Goal: Navigation & Orientation: Find specific page/section

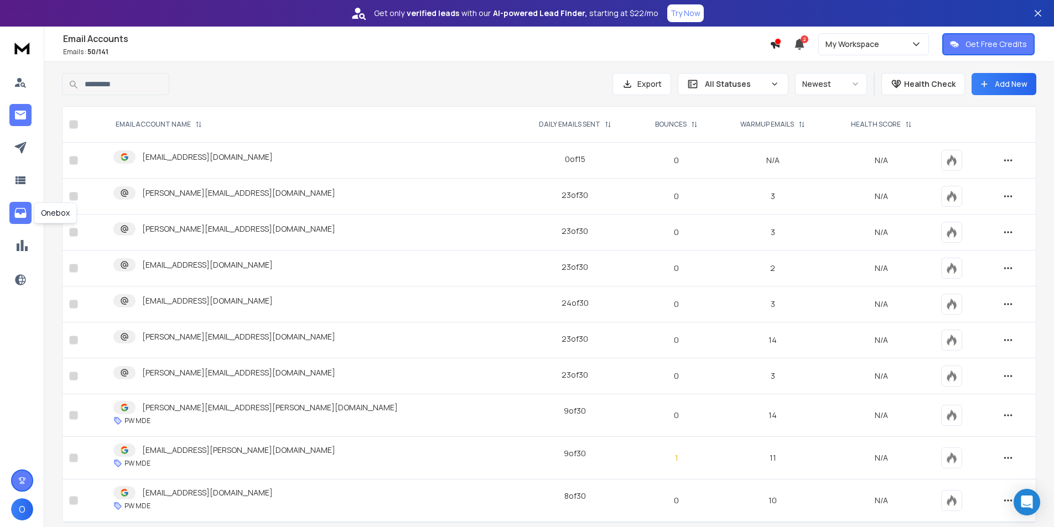
click at [24, 219] on icon at bounding box center [20, 212] width 13 height 13
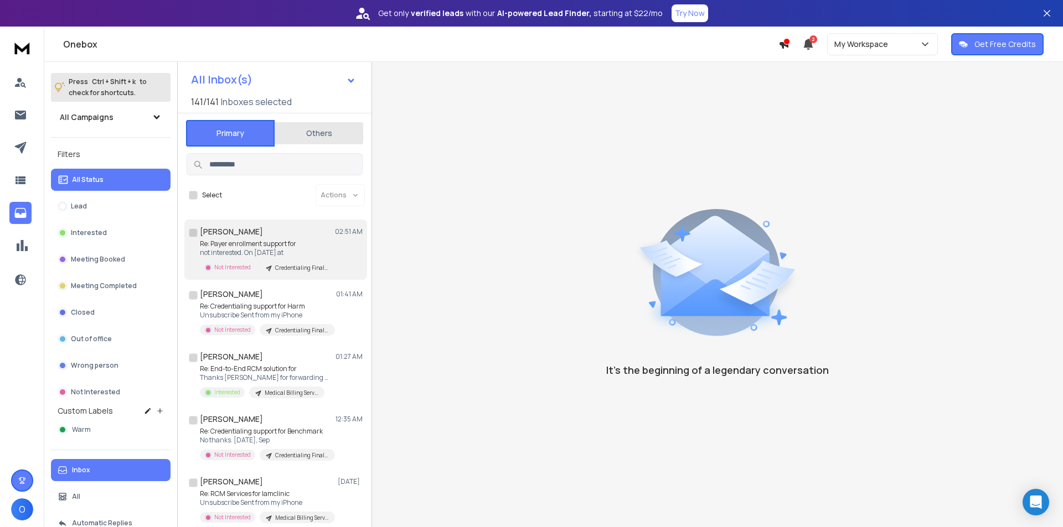
click at [261, 247] on p "Re: Payer enrollment support for" at bounding box center [266, 244] width 133 height 9
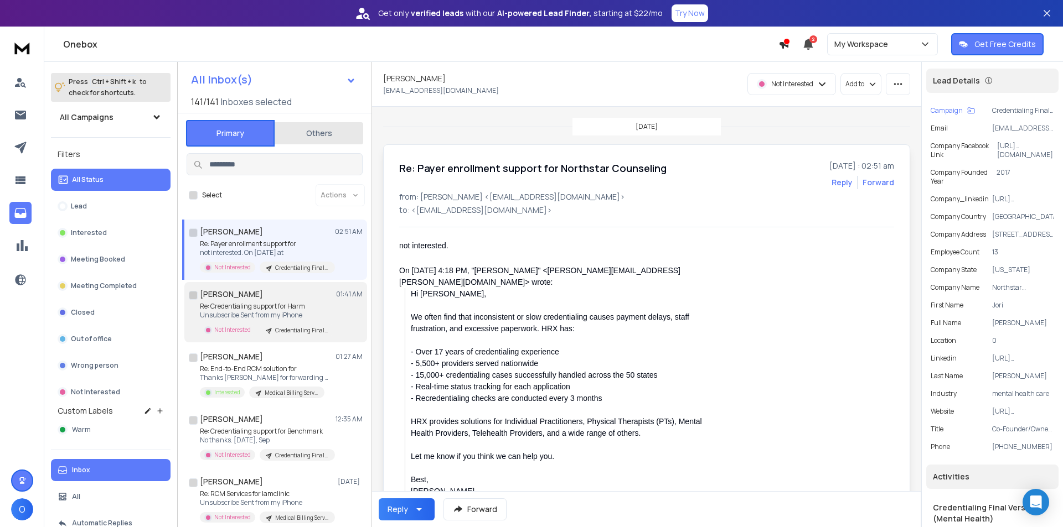
click at [261, 297] on div "Corey Drew 01:41 AM" at bounding box center [281, 294] width 163 height 11
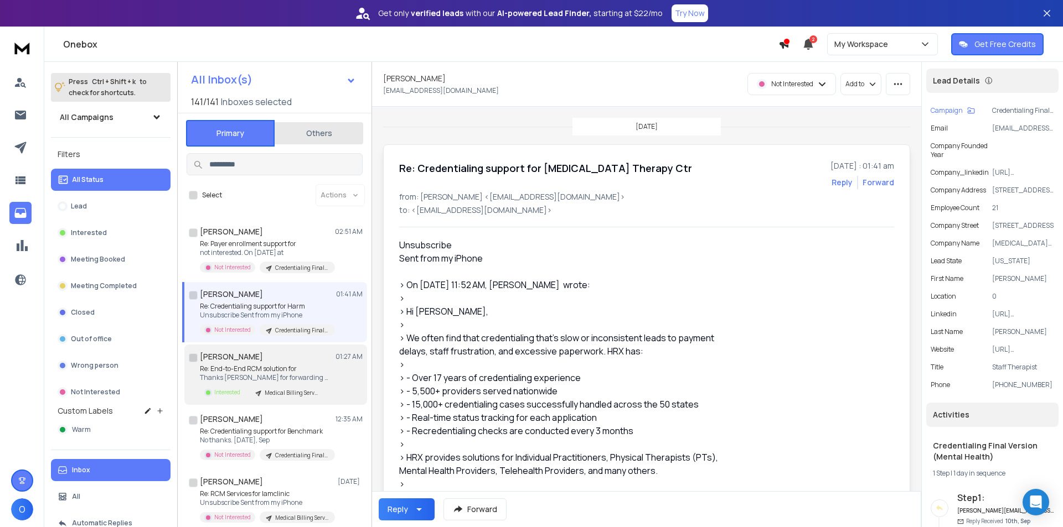
click at [263, 369] on p "Re: End-to-End RCM solution for" at bounding box center [266, 369] width 133 height 9
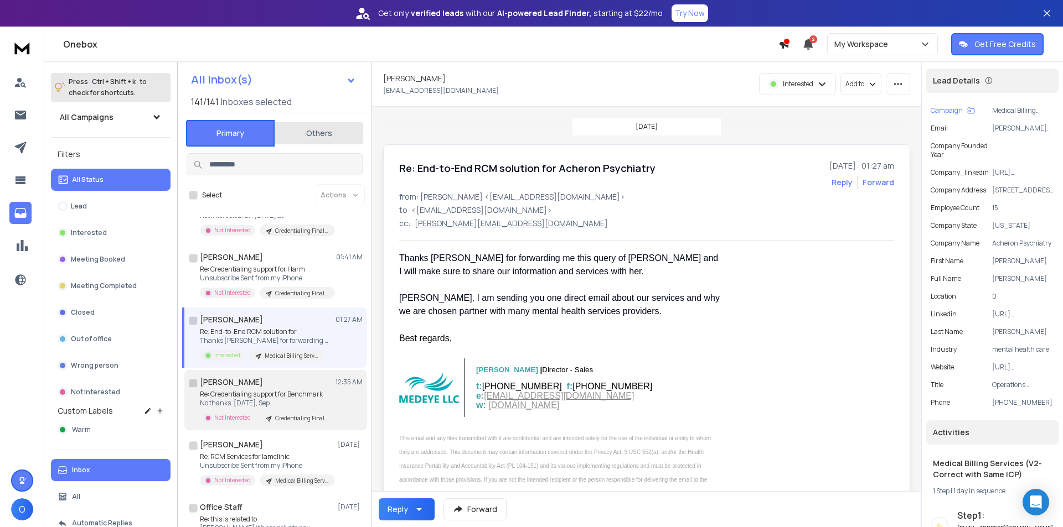
scroll to position [55, 0]
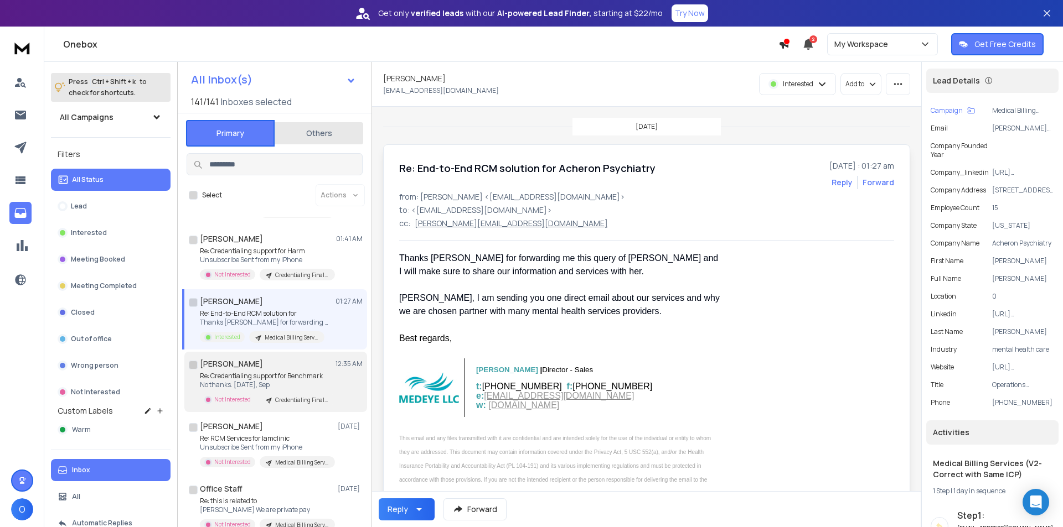
click at [264, 368] on div "Tom Insel 12:35 AM" at bounding box center [281, 364] width 163 height 11
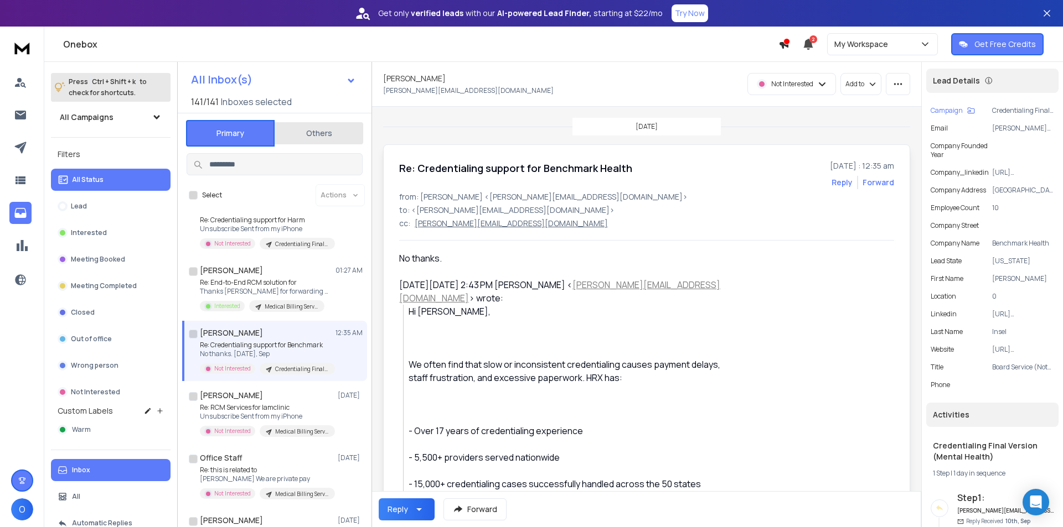
scroll to position [111, 0]
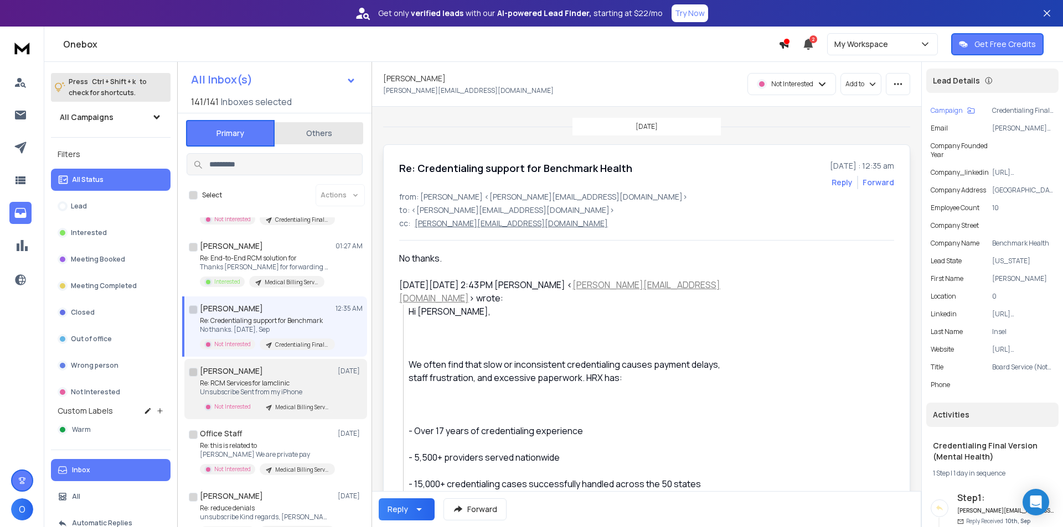
click at [269, 380] on p "Re: RCM Services for Iamclinic" at bounding box center [266, 383] width 133 height 9
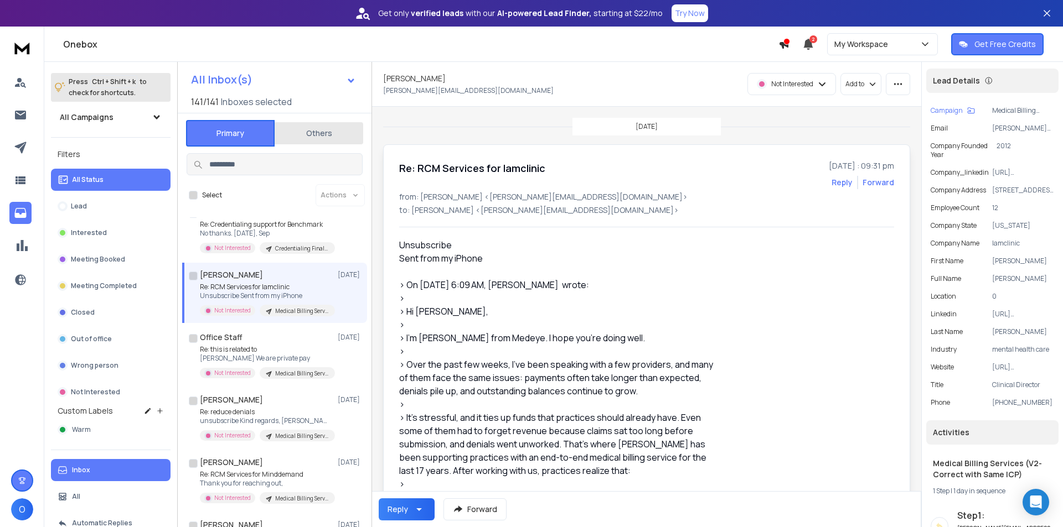
scroll to position [221, 0]
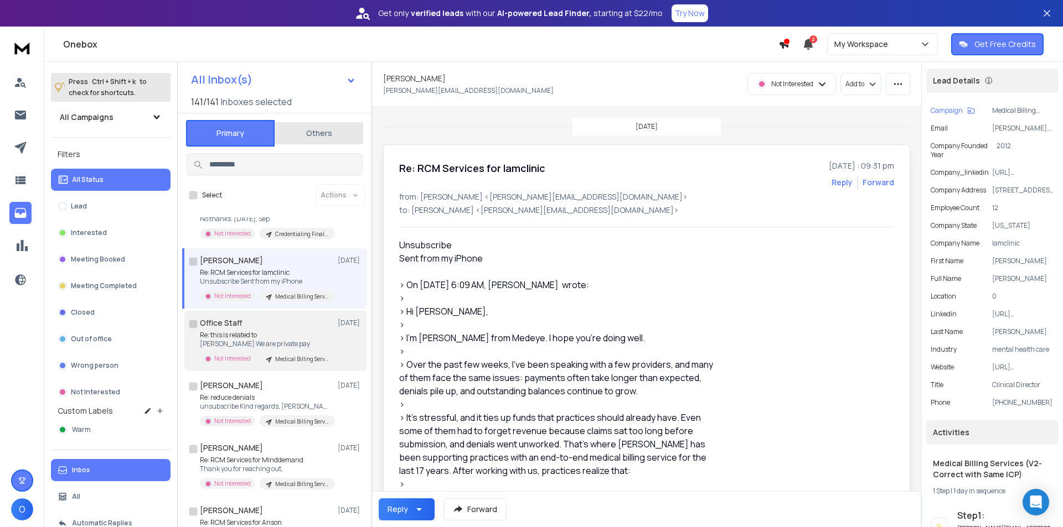
click at [265, 336] on p "Re: this is related to" at bounding box center [266, 335] width 133 height 9
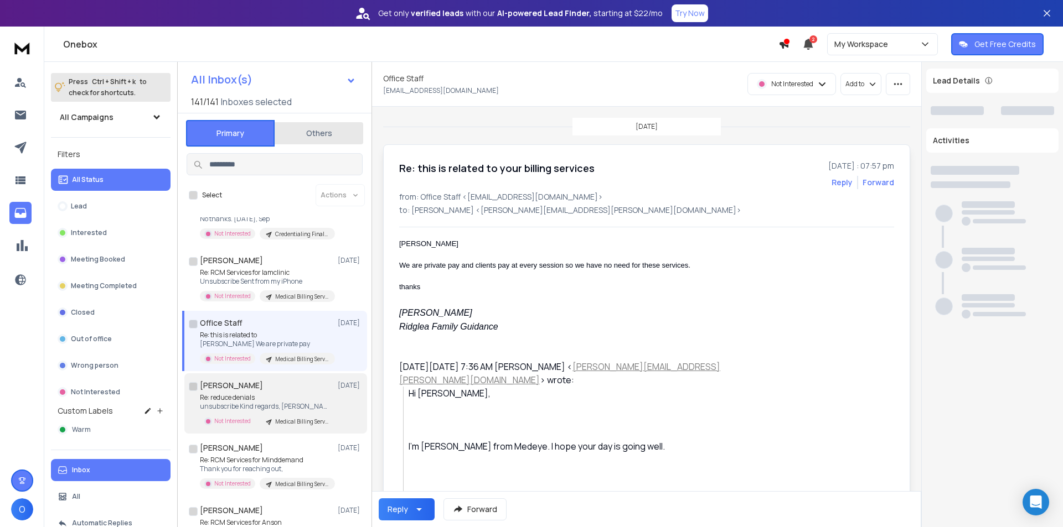
click at [263, 387] on div "Amanda Tinkle 09 Sep" at bounding box center [281, 385] width 163 height 11
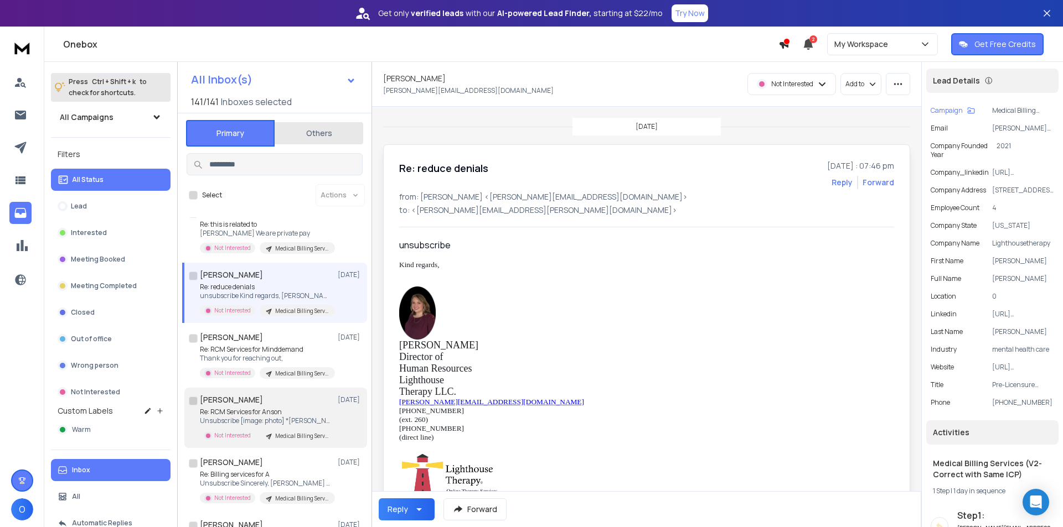
click at [262, 412] on p "Re: RCM Services for Anson" at bounding box center [266, 412] width 133 height 9
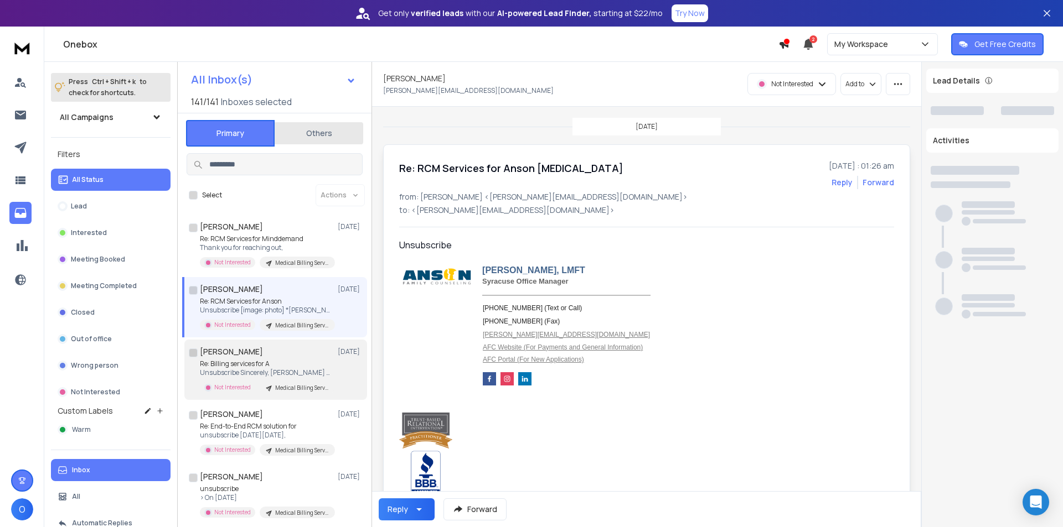
click at [262, 365] on p "Re: Billing services for A" at bounding box center [266, 364] width 133 height 9
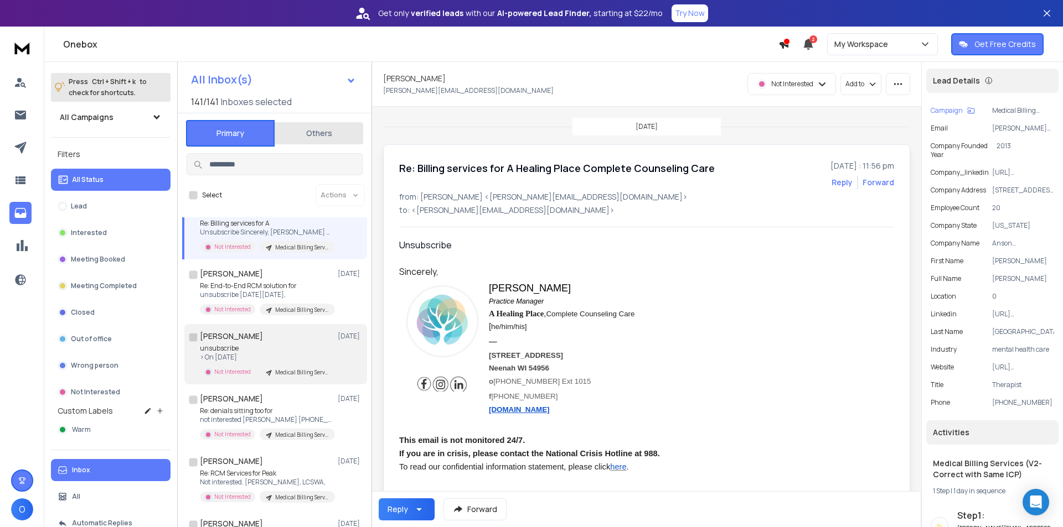
scroll to position [609, 0]
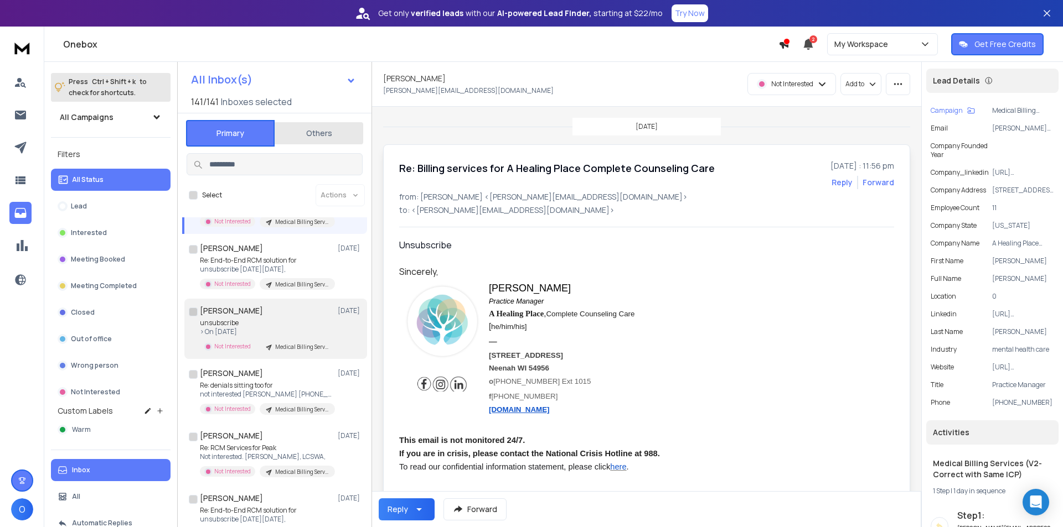
click at [262, 329] on p "> On September 2, 2025" at bounding box center [266, 332] width 133 height 9
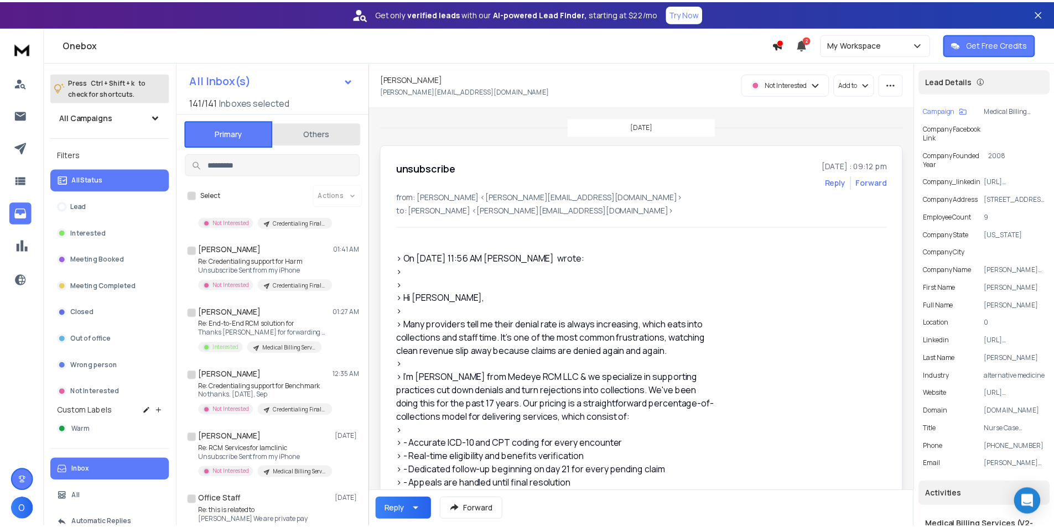
scroll to position [0, 0]
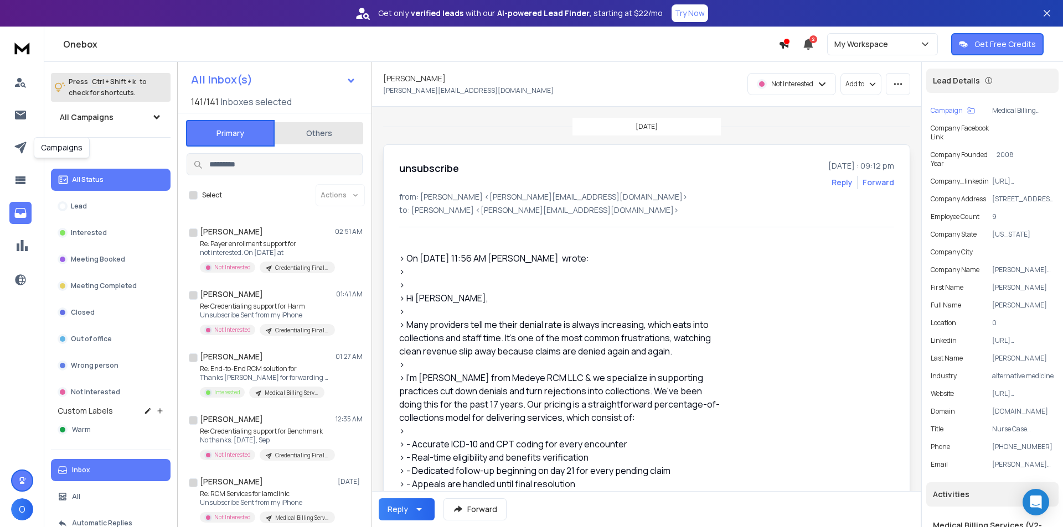
click at [22, 130] on div at bounding box center [21, 117] width 25 height 26
click at [23, 120] on icon at bounding box center [20, 114] width 13 height 13
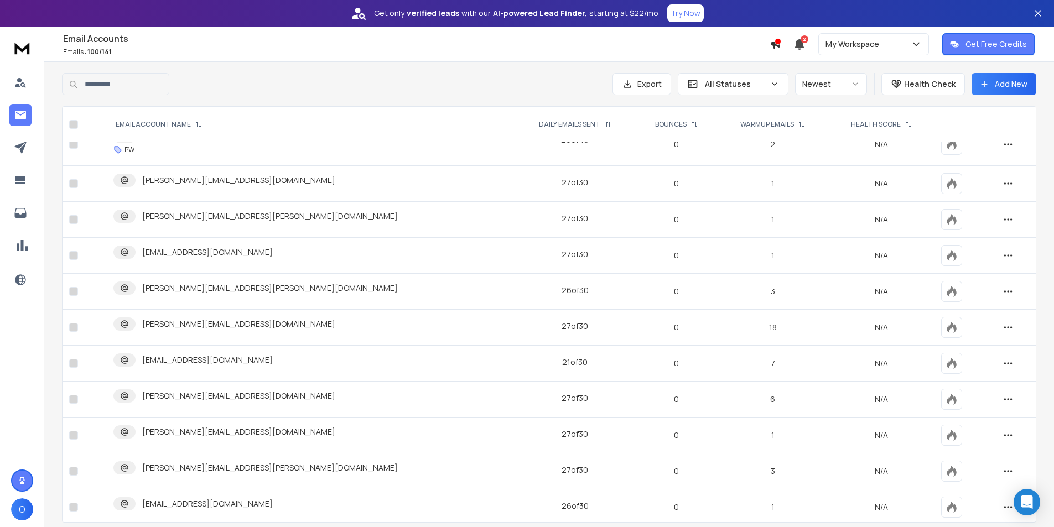
scroll to position [3225, 0]
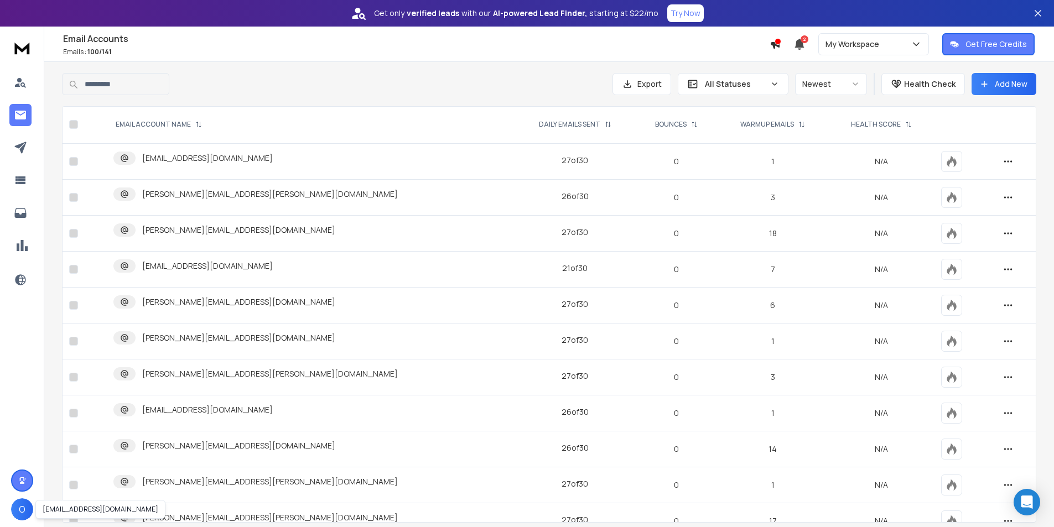
click at [24, 508] on span "O" at bounding box center [22, 510] width 22 height 22
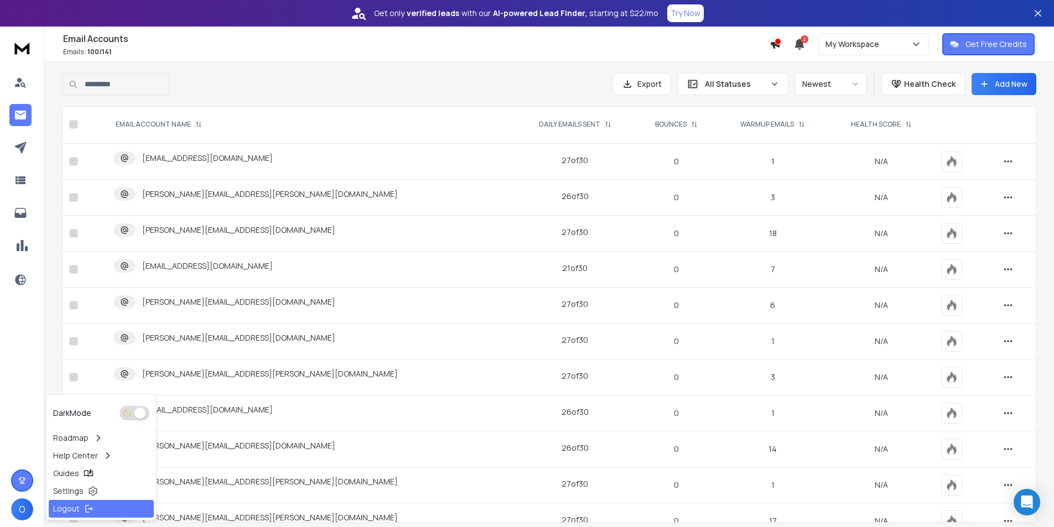
click at [61, 508] on p "Logout" at bounding box center [66, 509] width 27 height 11
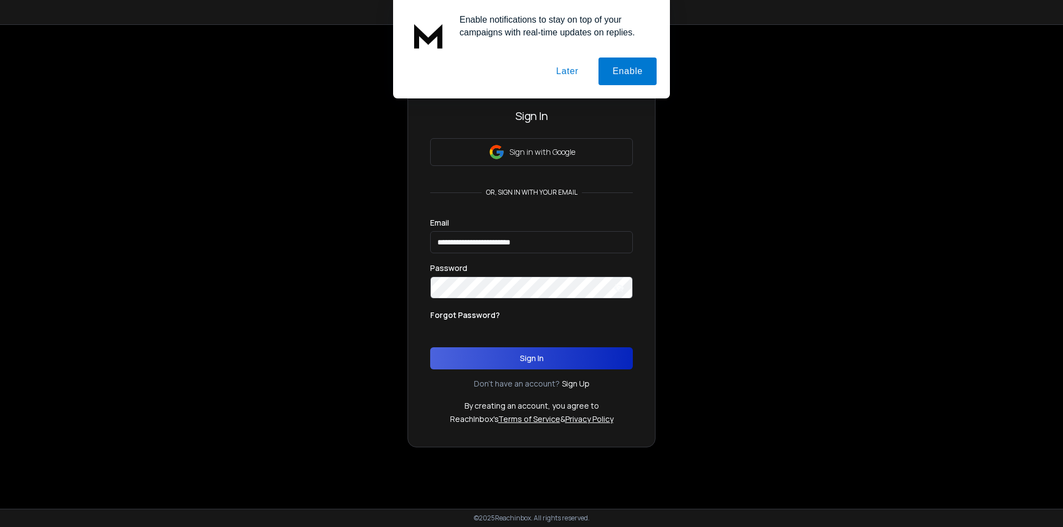
type input "**********"
click at [532, 359] on button "Sign In" at bounding box center [531, 359] width 203 height 22
click at [566, 69] on button "Later" at bounding box center [567, 72] width 50 height 28
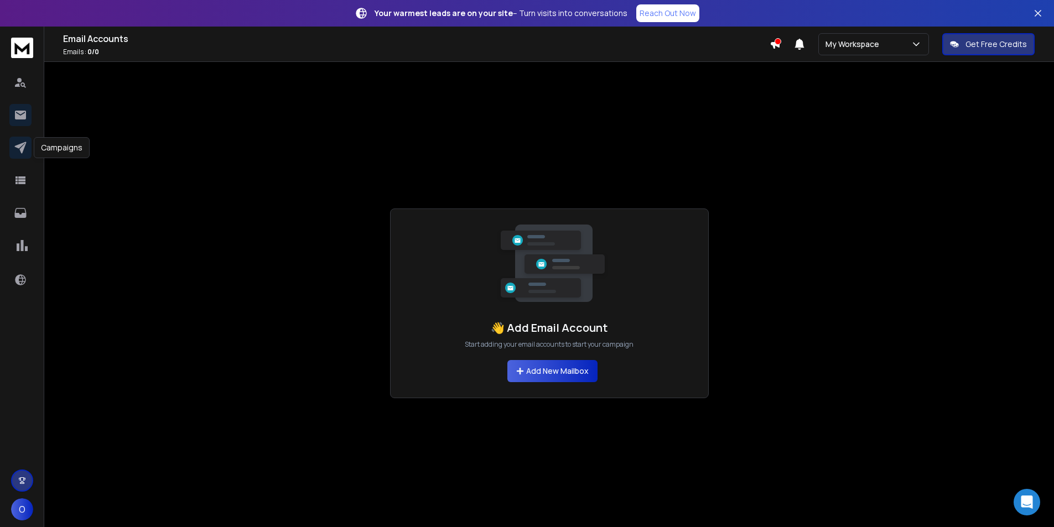
click at [13, 151] on link at bounding box center [20, 148] width 22 height 22
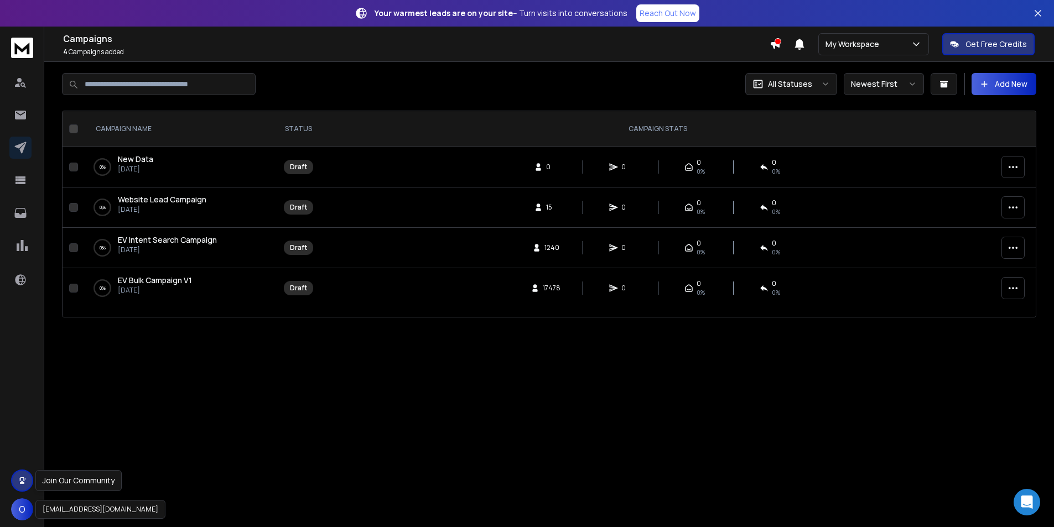
click at [22, 506] on span "O" at bounding box center [22, 510] width 22 height 22
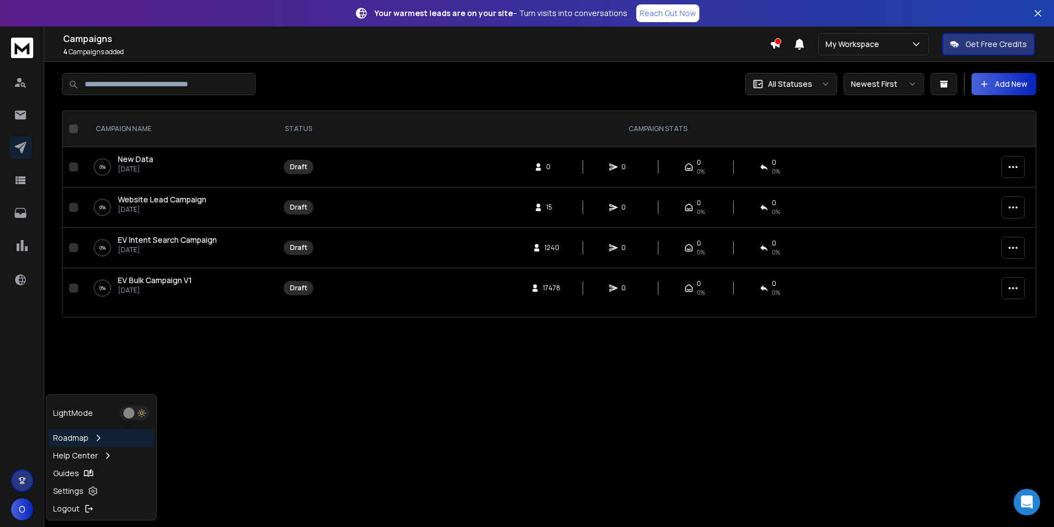
click at [142, 410] on icon at bounding box center [142, 414] width 8 height 8
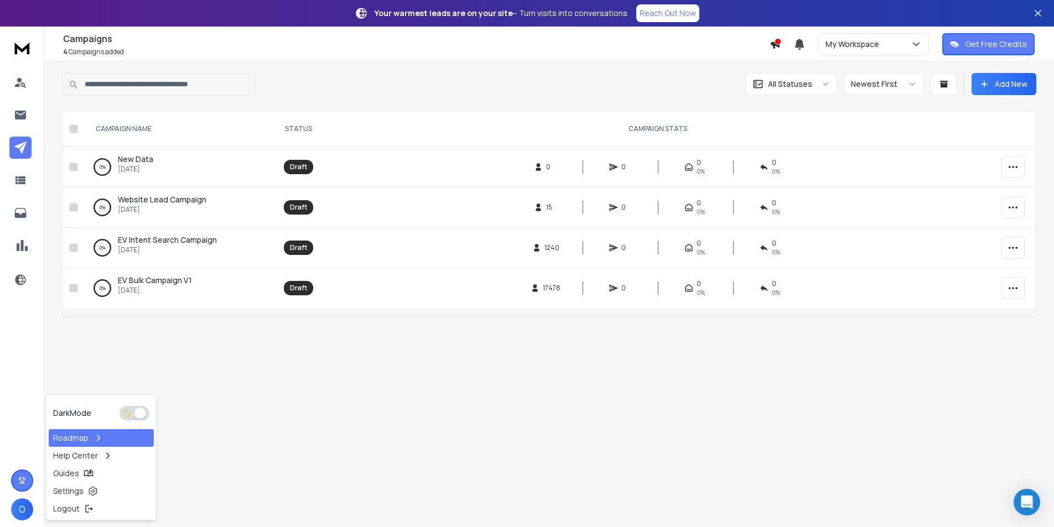
click at [312, 354] on div "Campaigns 4 Campaigns Added All Statuses Newest First Add New CAMPAIGN NAME STA…" at bounding box center [549, 336] width 975 height 527
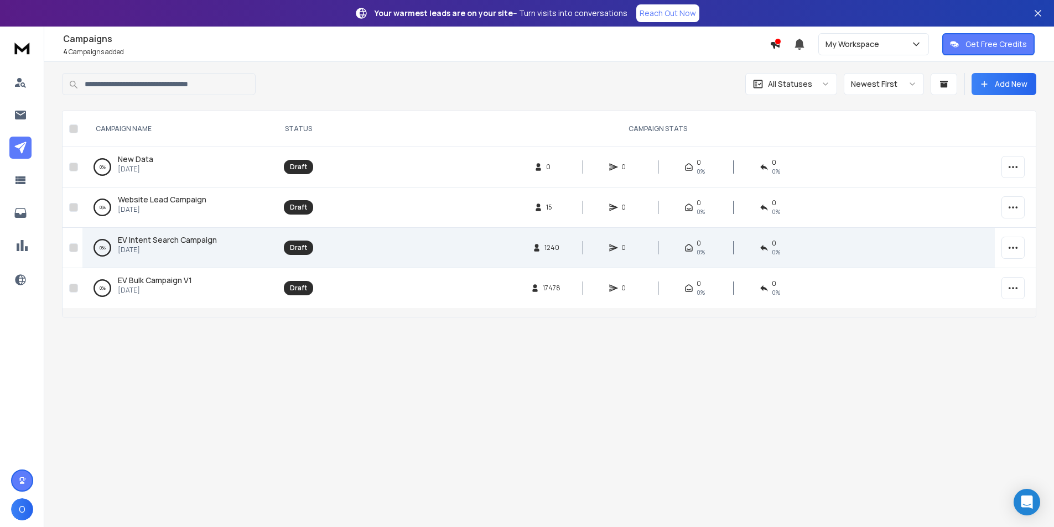
click at [199, 247] on p "2 months ago" at bounding box center [167, 250] width 99 height 9
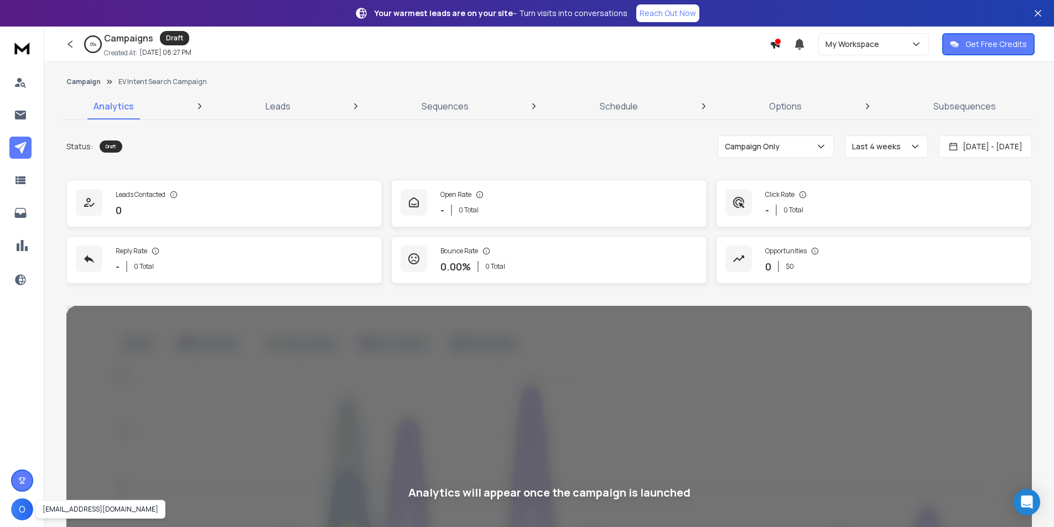
click at [24, 511] on span "O" at bounding box center [22, 510] width 22 height 22
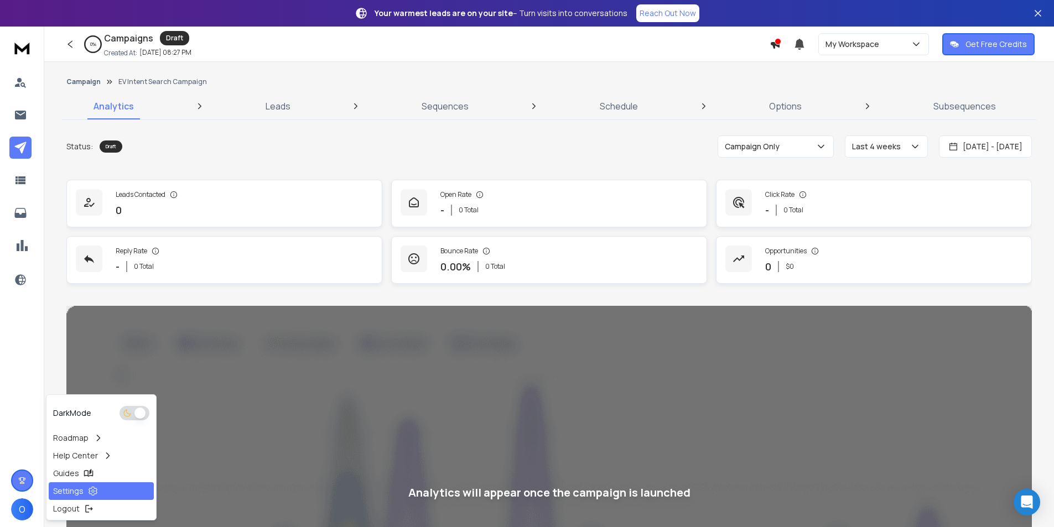
click at [70, 490] on p "Settings" at bounding box center [68, 491] width 30 height 11
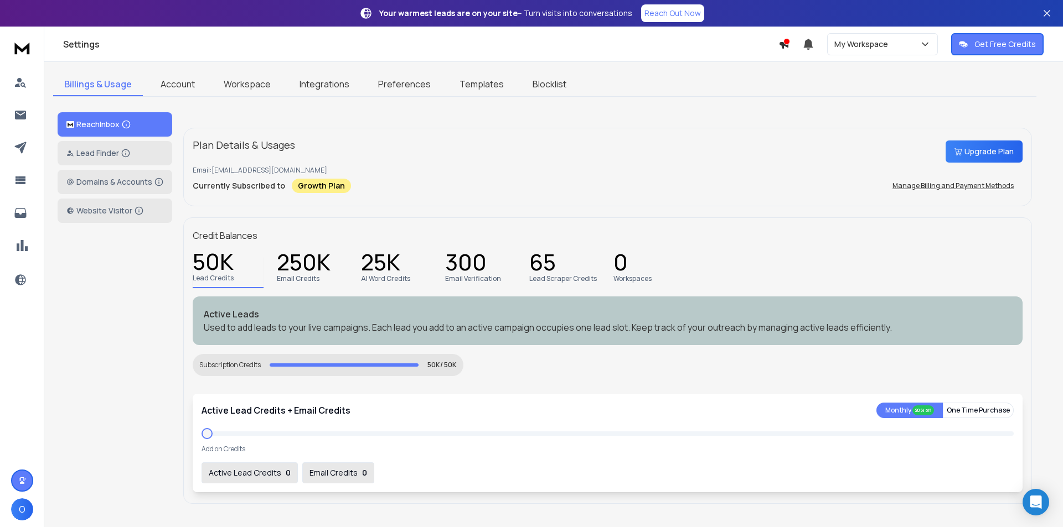
click at [977, 187] on p "Manage Billing and Payment Methods" at bounding box center [952, 186] width 121 height 9
click at [252, 86] on link "Workspace" at bounding box center [247, 84] width 69 height 23
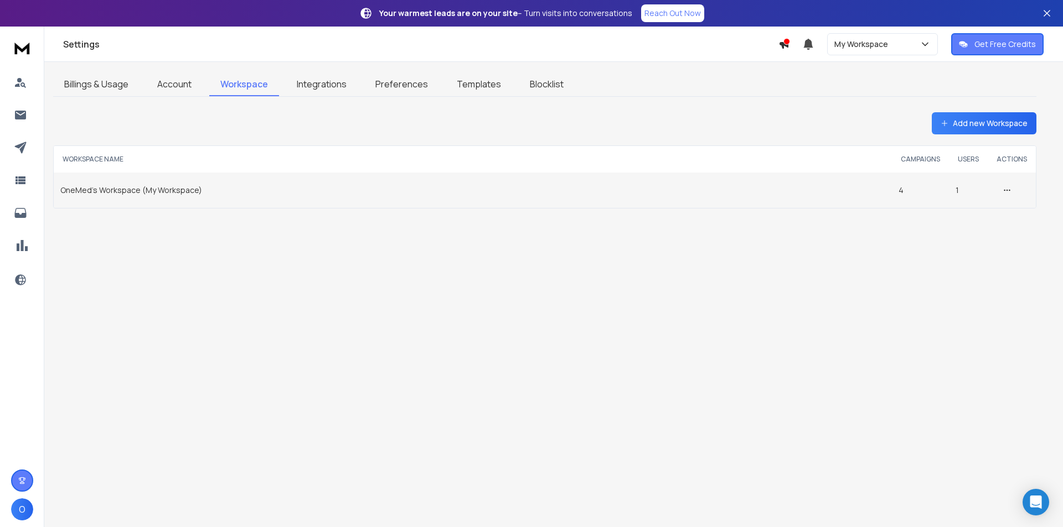
click at [194, 80] on link "Account" at bounding box center [174, 84] width 56 height 23
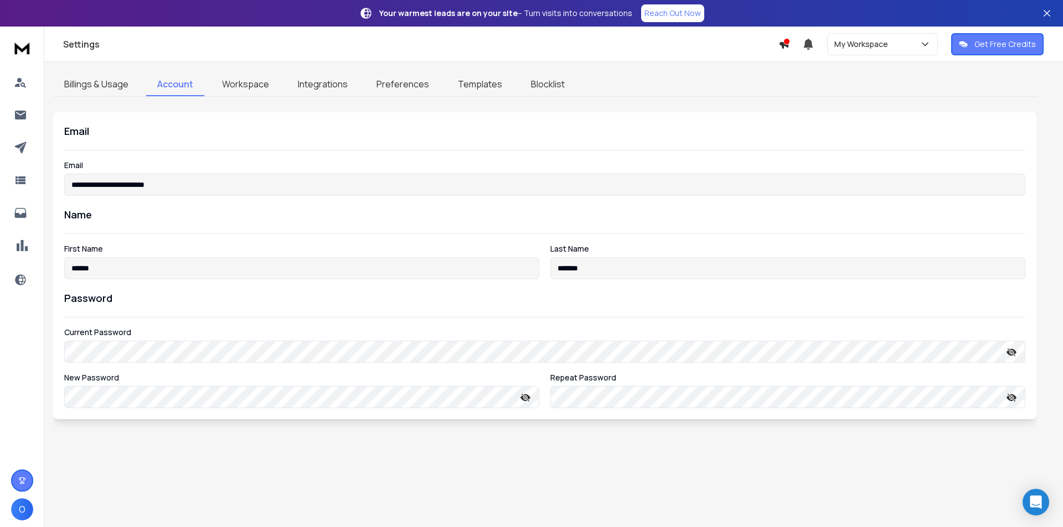
click at [219, 79] on link "Workspace" at bounding box center [245, 84] width 69 height 23
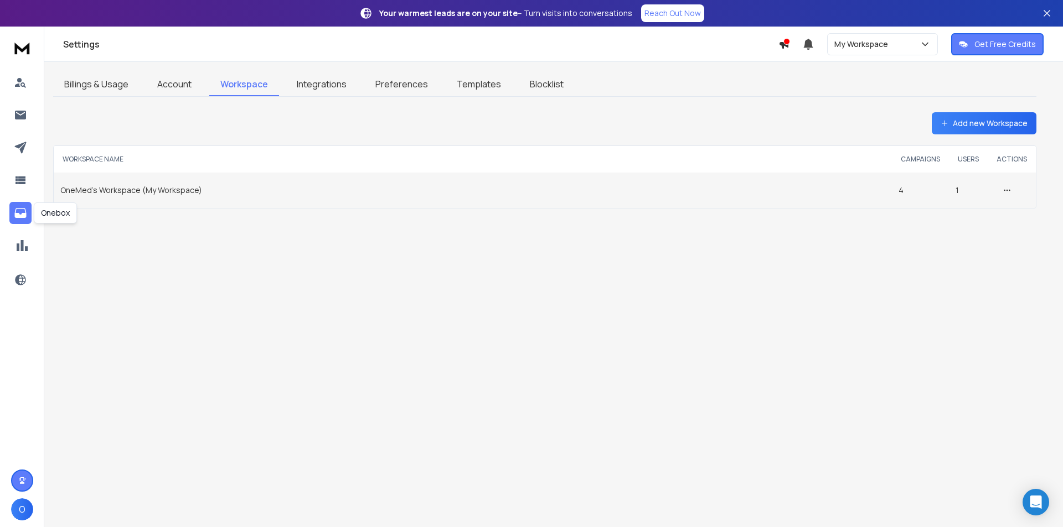
click at [19, 209] on icon at bounding box center [20, 212] width 13 height 13
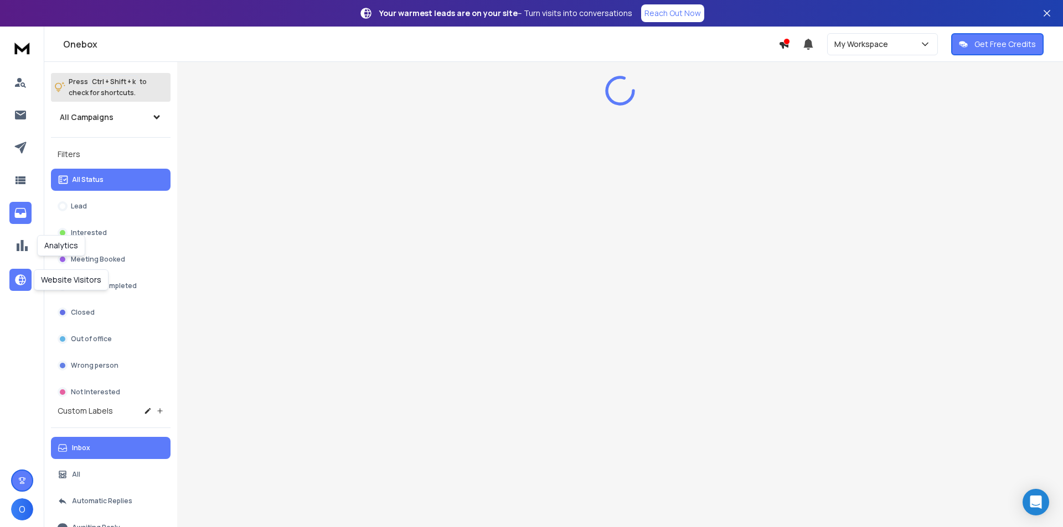
click at [23, 280] on icon at bounding box center [20, 279] width 13 height 13
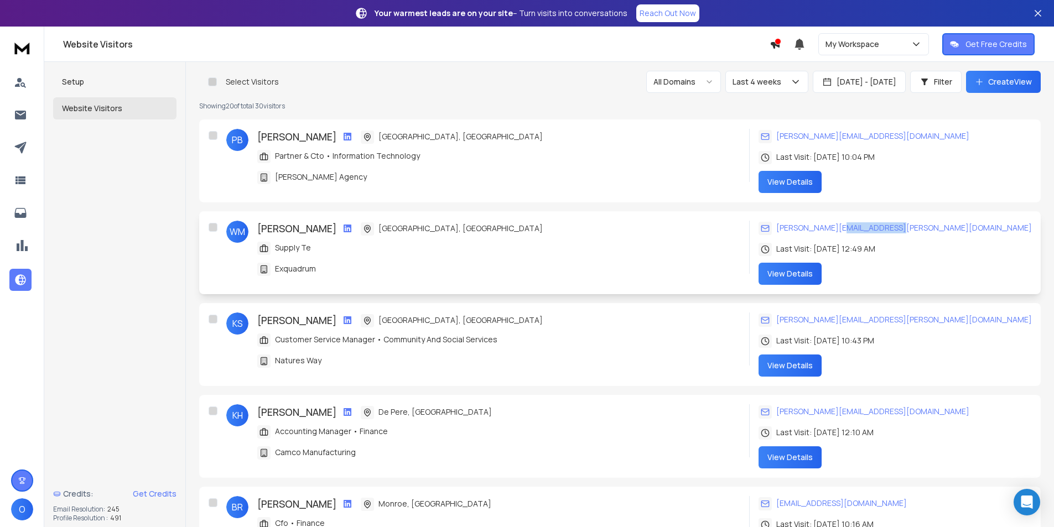
drag, startPoint x: 902, startPoint y: 230, endPoint x: 833, endPoint y: 225, distance: 69.4
click at [833, 225] on div "WM William Marler Apple Valley, CA Supply Te Exquadrum william.marler@exquadrum…" at bounding box center [628, 253] width 805 height 64
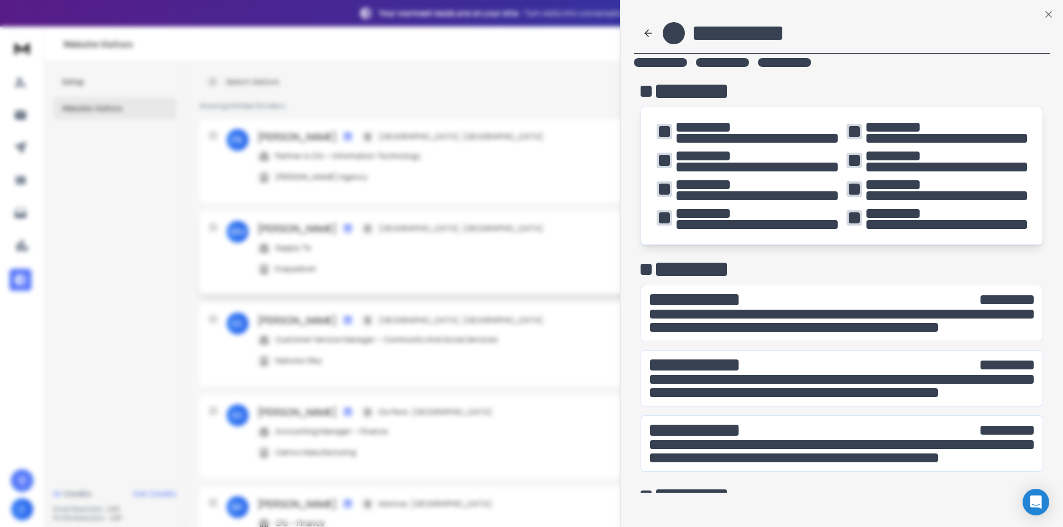
copy span "exquadrum.com"
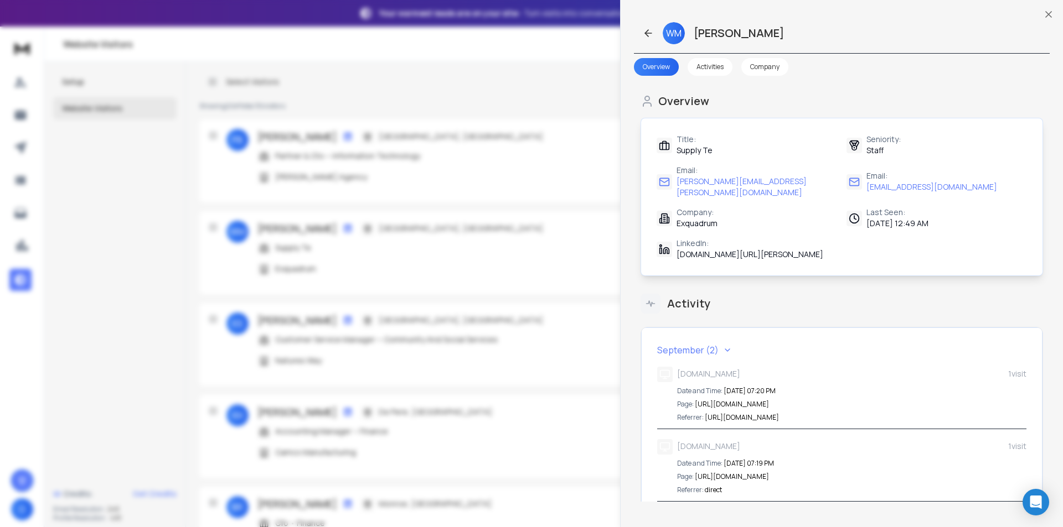
click at [602, 205] on div at bounding box center [531, 263] width 1063 height 527
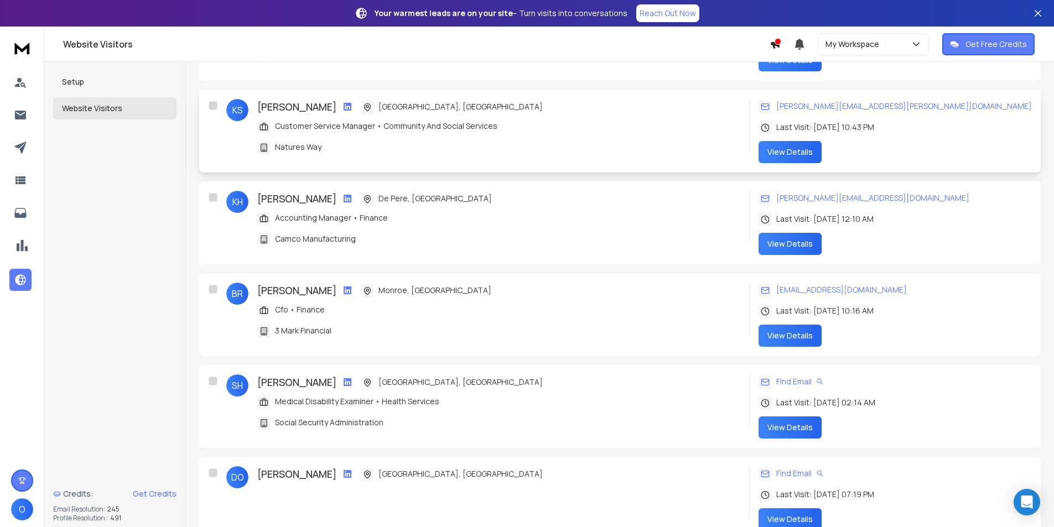
scroll to position [221, 0]
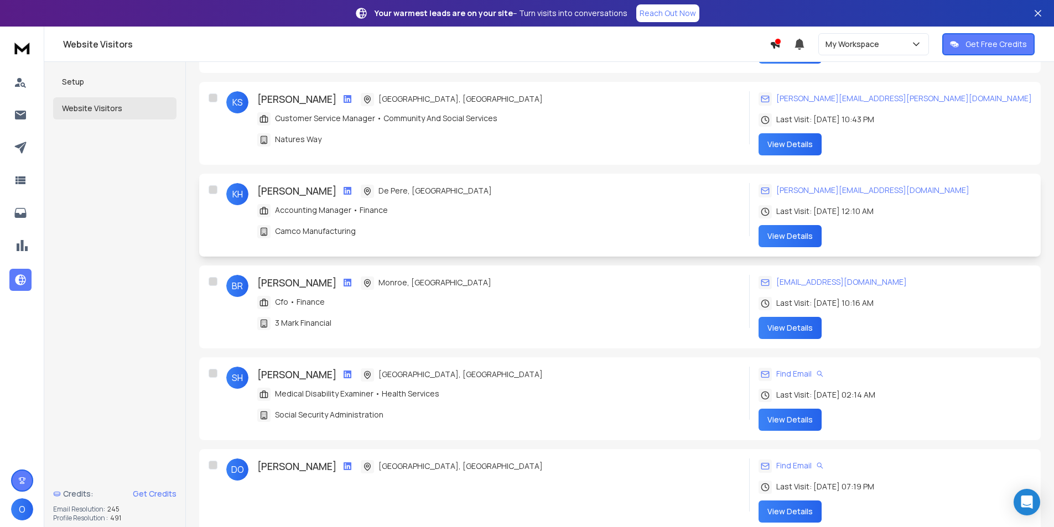
click at [407, 220] on div "Karen Herlich De Pere, WI Accounting Manager • Finance Camco Manufacturing" at bounding box center [498, 210] width 483 height 55
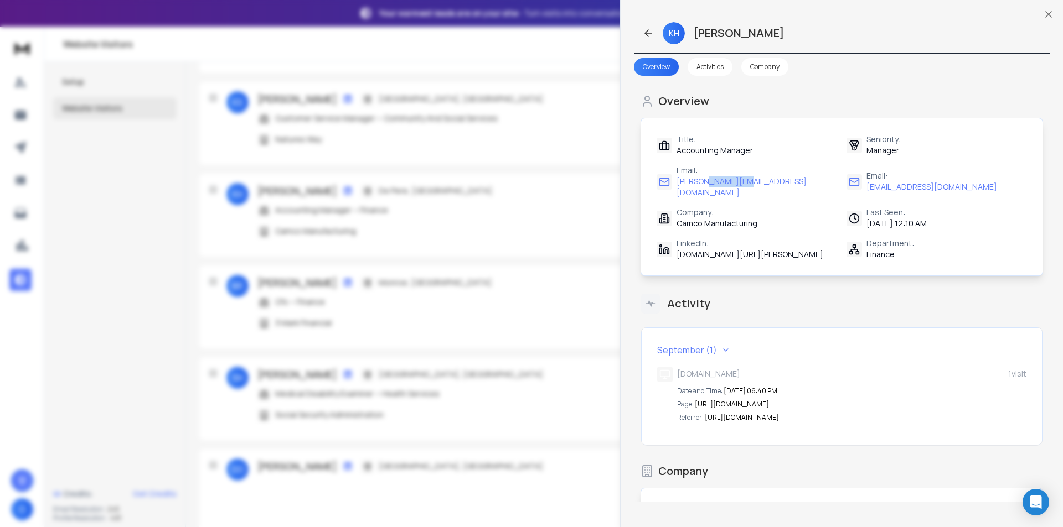
drag, startPoint x: 763, startPoint y: 186, endPoint x: 710, endPoint y: 183, distance: 53.8
click at [710, 183] on div "Email : karenh@camco.net" at bounding box center [746, 181] width 181 height 33
copy span "camco.net"
click at [387, 274] on div at bounding box center [531, 263] width 1063 height 527
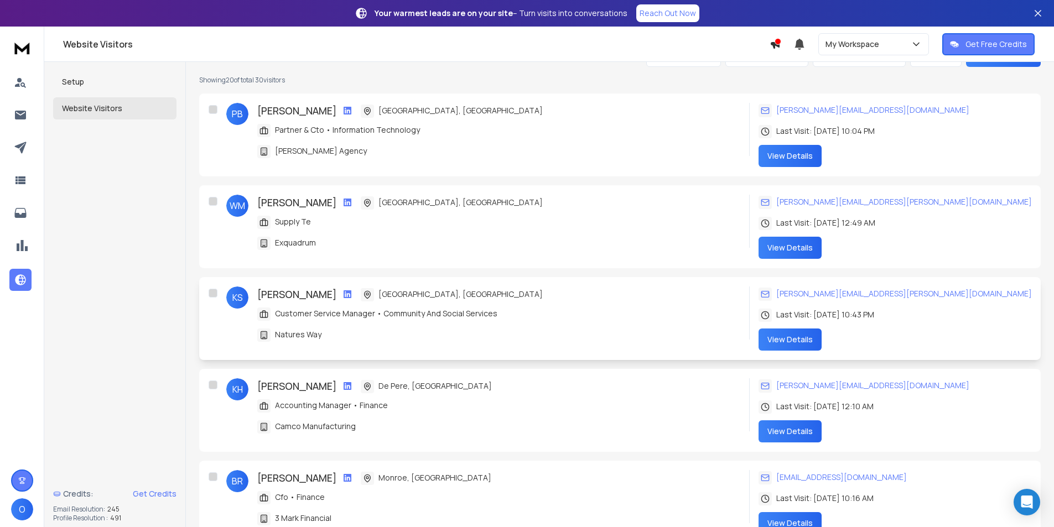
scroll to position [0, 0]
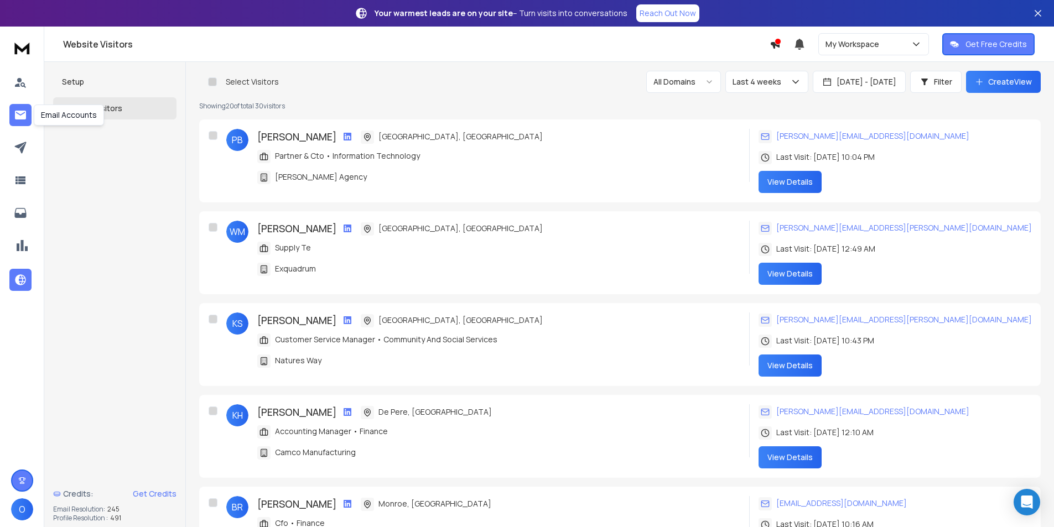
click at [24, 113] on icon at bounding box center [20, 115] width 11 height 9
